Goal: Task Accomplishment & Management: Manage account settings

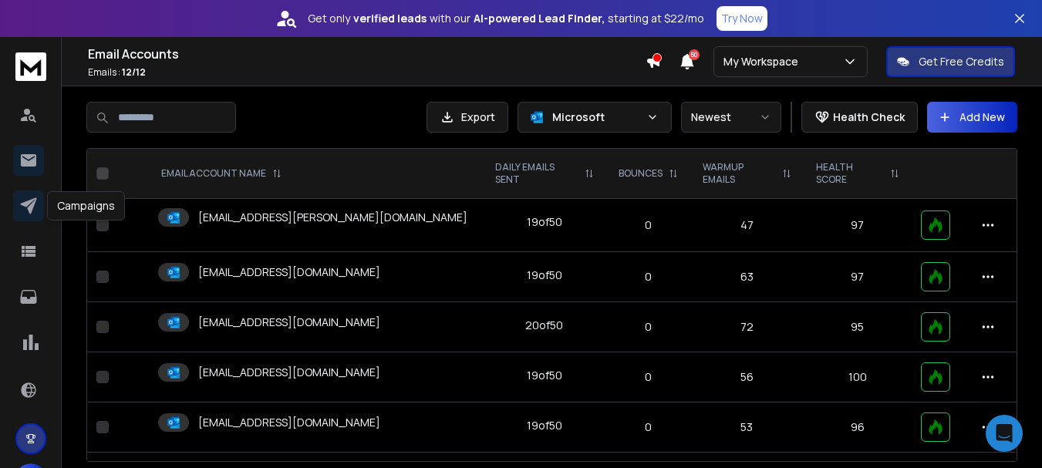
click at [31, 208] on icon at bounding box center [28, 205] width 16 height 16
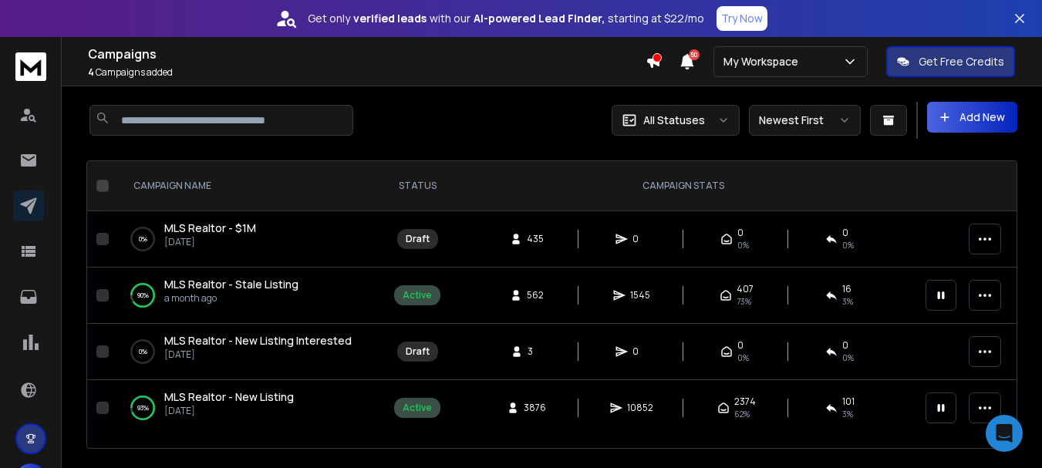
click at [196, 286] on span "MLS Realtor - Stale Listing" at bounding box center [231, 284] width 134 height 15
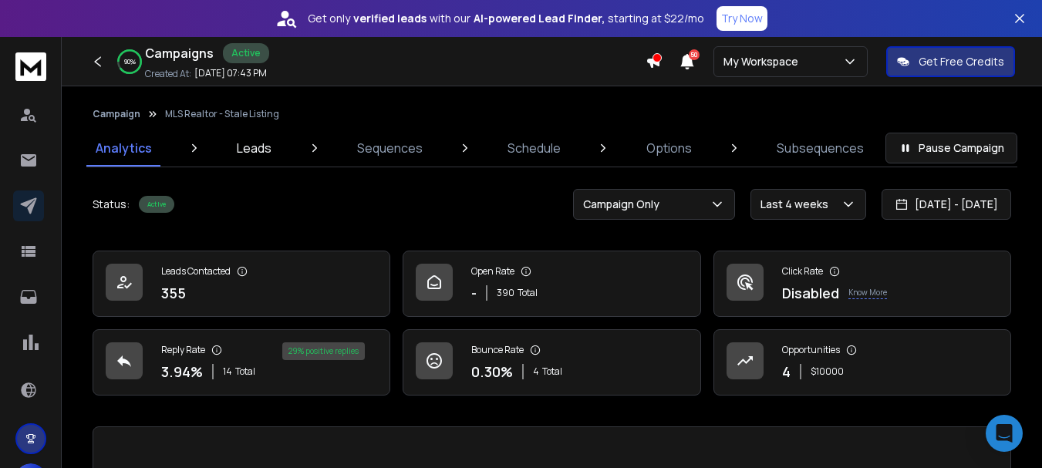
click at [251, 150] on p "Leads" at bounding box center [254, 148] width 35 height 19
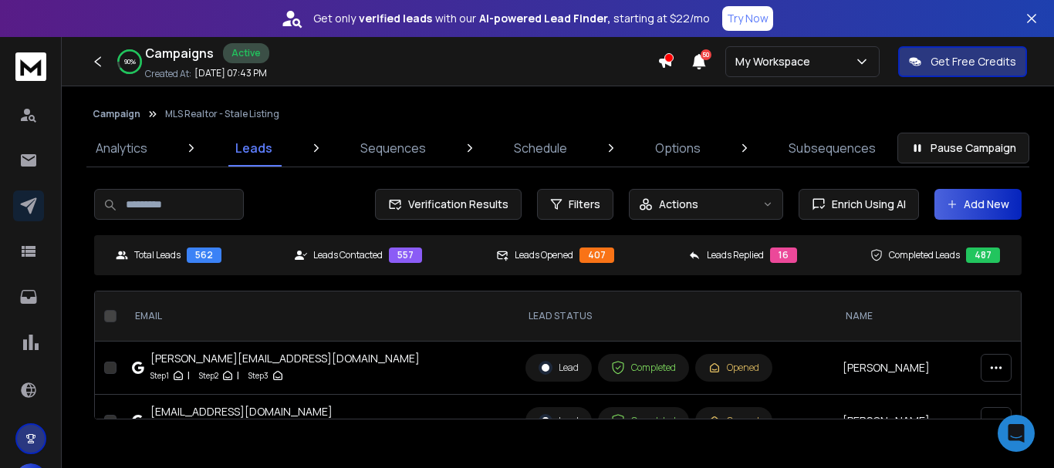
click at [993, 205] on button "Add New" at bounding box center [977, 204] width 87 height 31
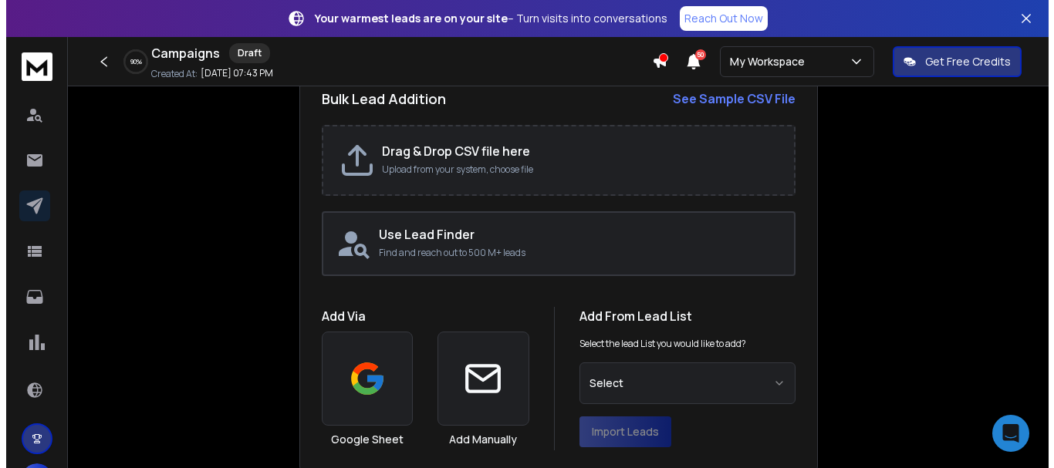
scroll to position [112, 0]
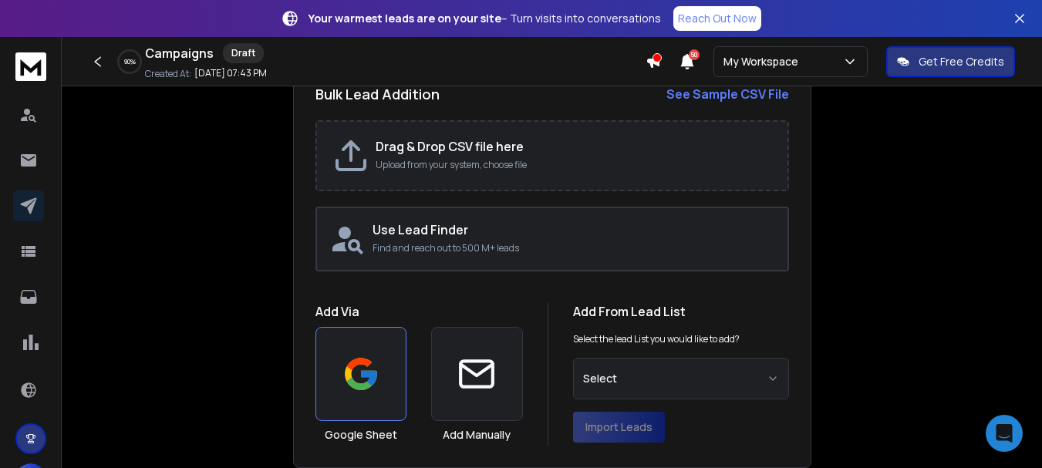
click at [384, 367] on div at bounding box center [361, 374] width 92 height 94
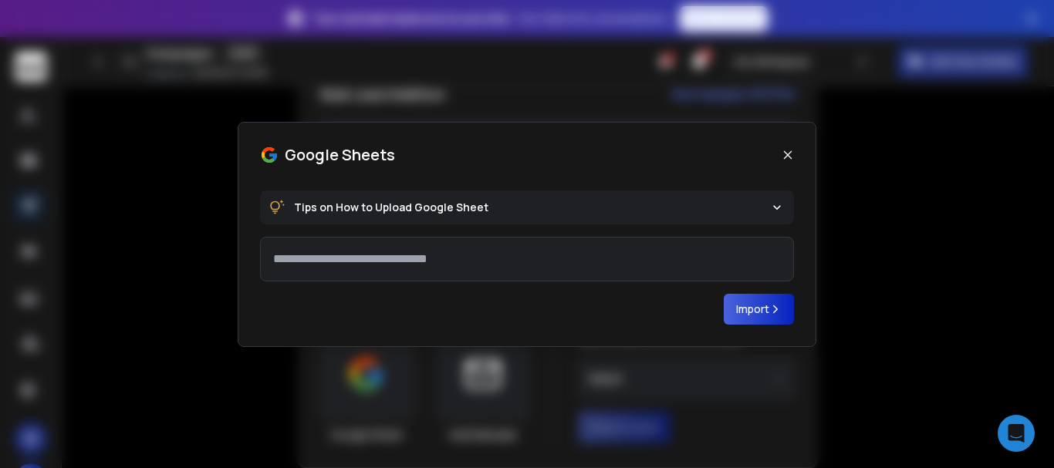
click at [379, 251] on input at bounding box center [527, 259] width 534 height 45
paste input "**********"
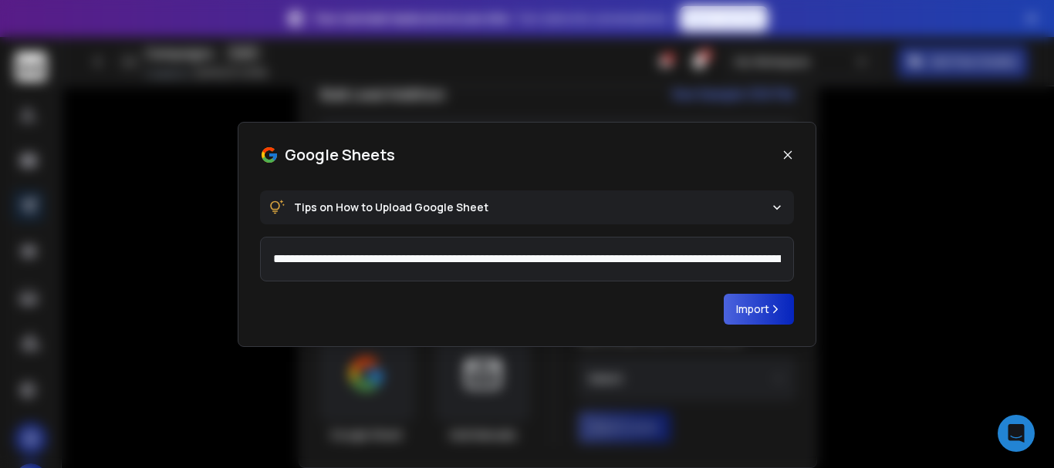
scroll to position [0, 233]
type input "**********"
click at [729, 312] on button "Import" at bounding box center [758, 309] width 70 height 31
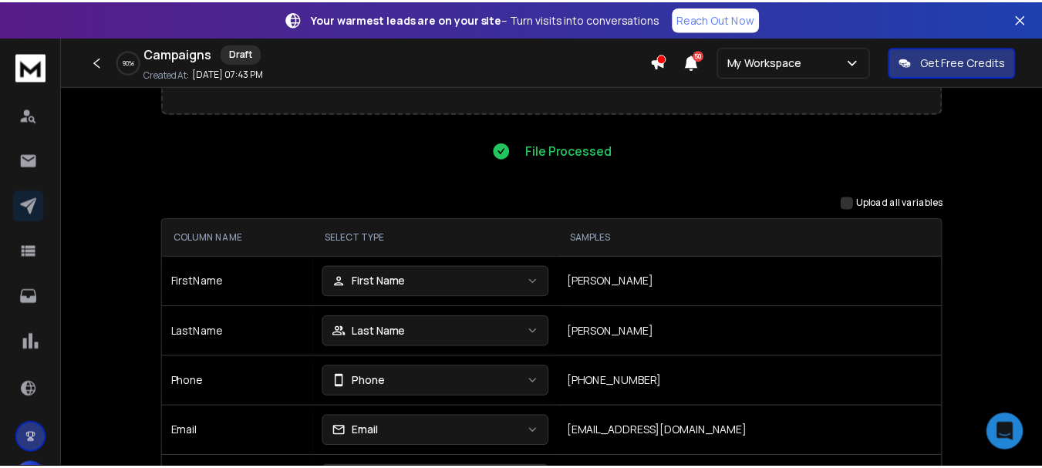
scroll to position [0, 0]
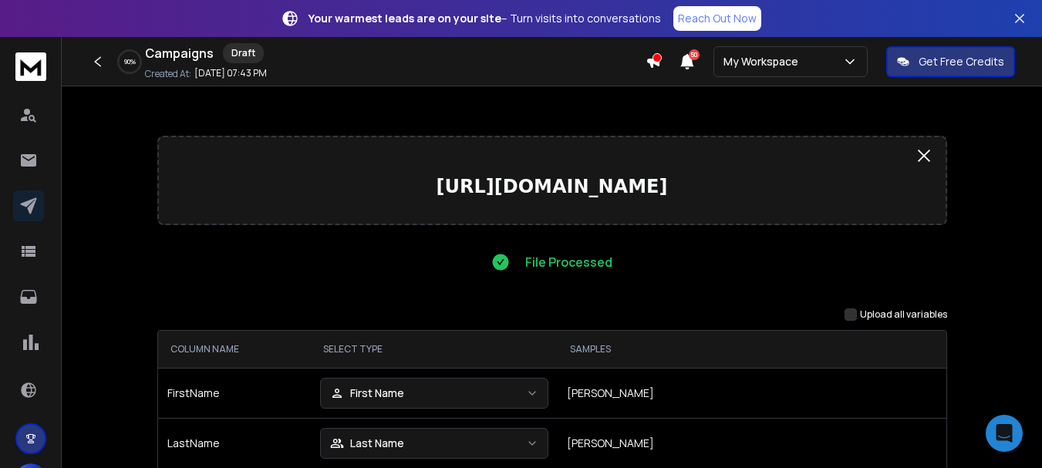
click at [852, 321] on button "Upload all variables" at bounding box center [851, 315] width 12 height 12
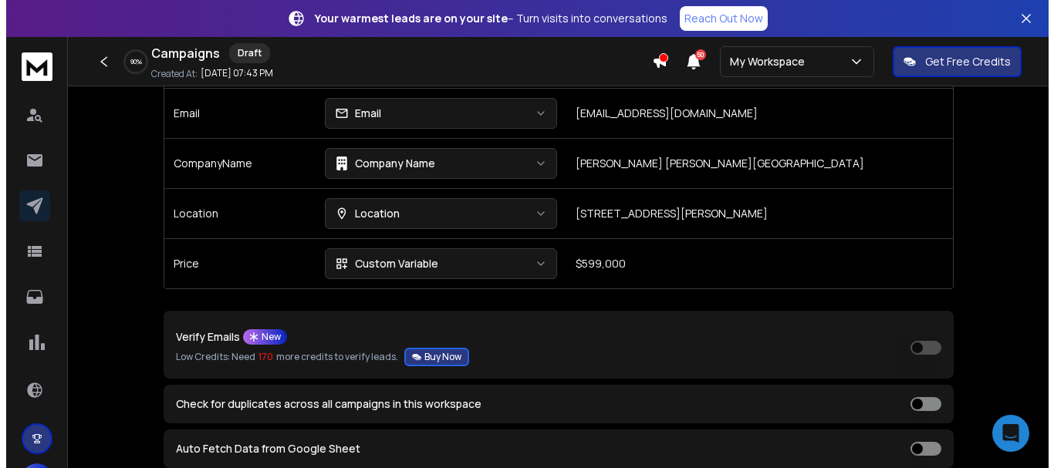
scroll to position [560, 0]
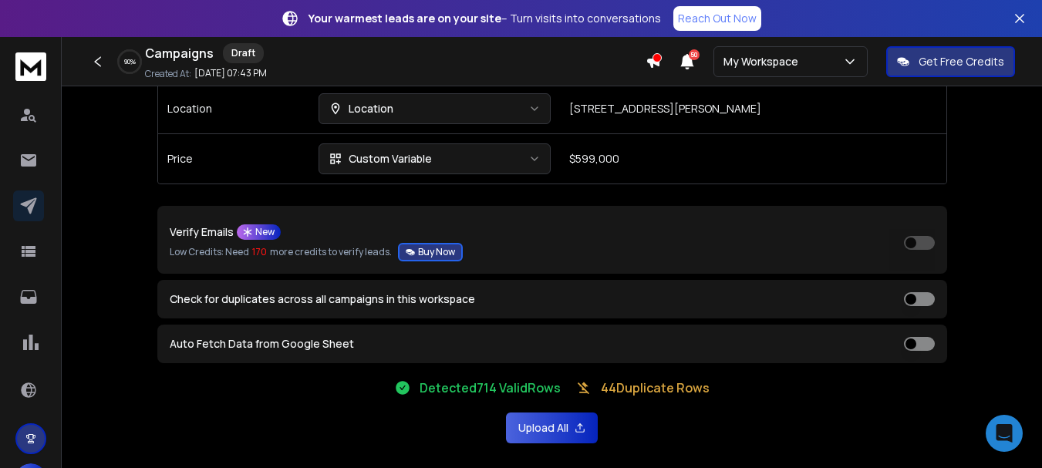
click at [922, 301] on button "Check for duplicates across all campaigns in this workspace" at bounding box center [919, 299] width 31 height 14
click at [534, 426] on button "Upload All" at bounding box center [552, 428] width 92 height 31
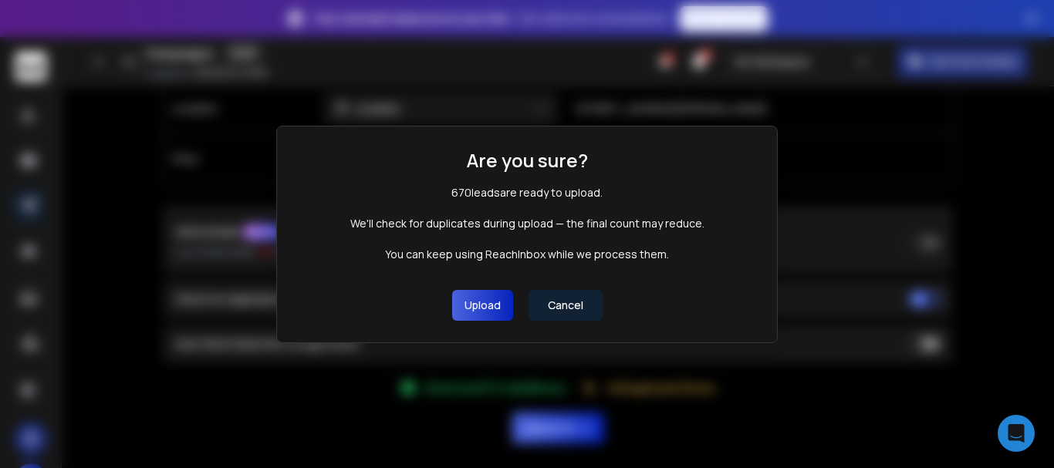
click at [487, 305] on button "Upload" at bounding box center [482, 305] width 61 height 31
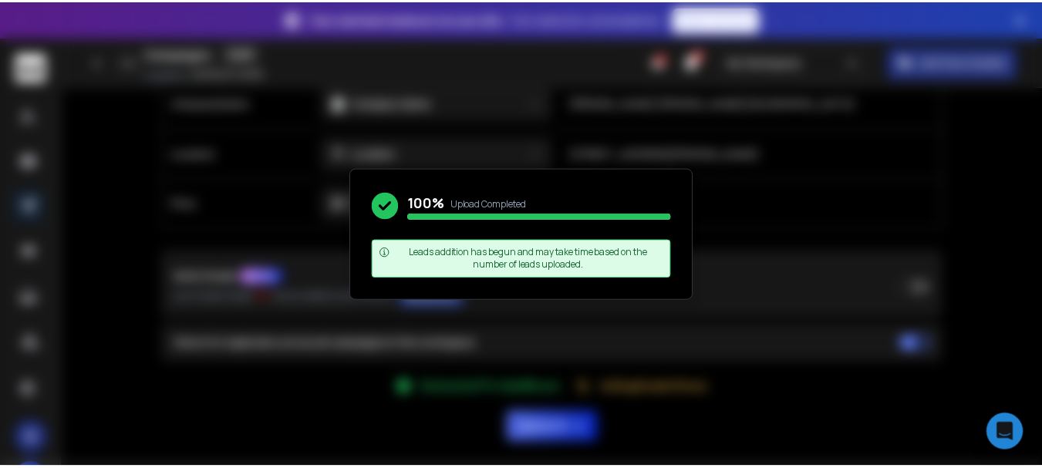
scroll to position [515, 0]
